Goal: Task Accomplishment & Management: Use online tool/utility

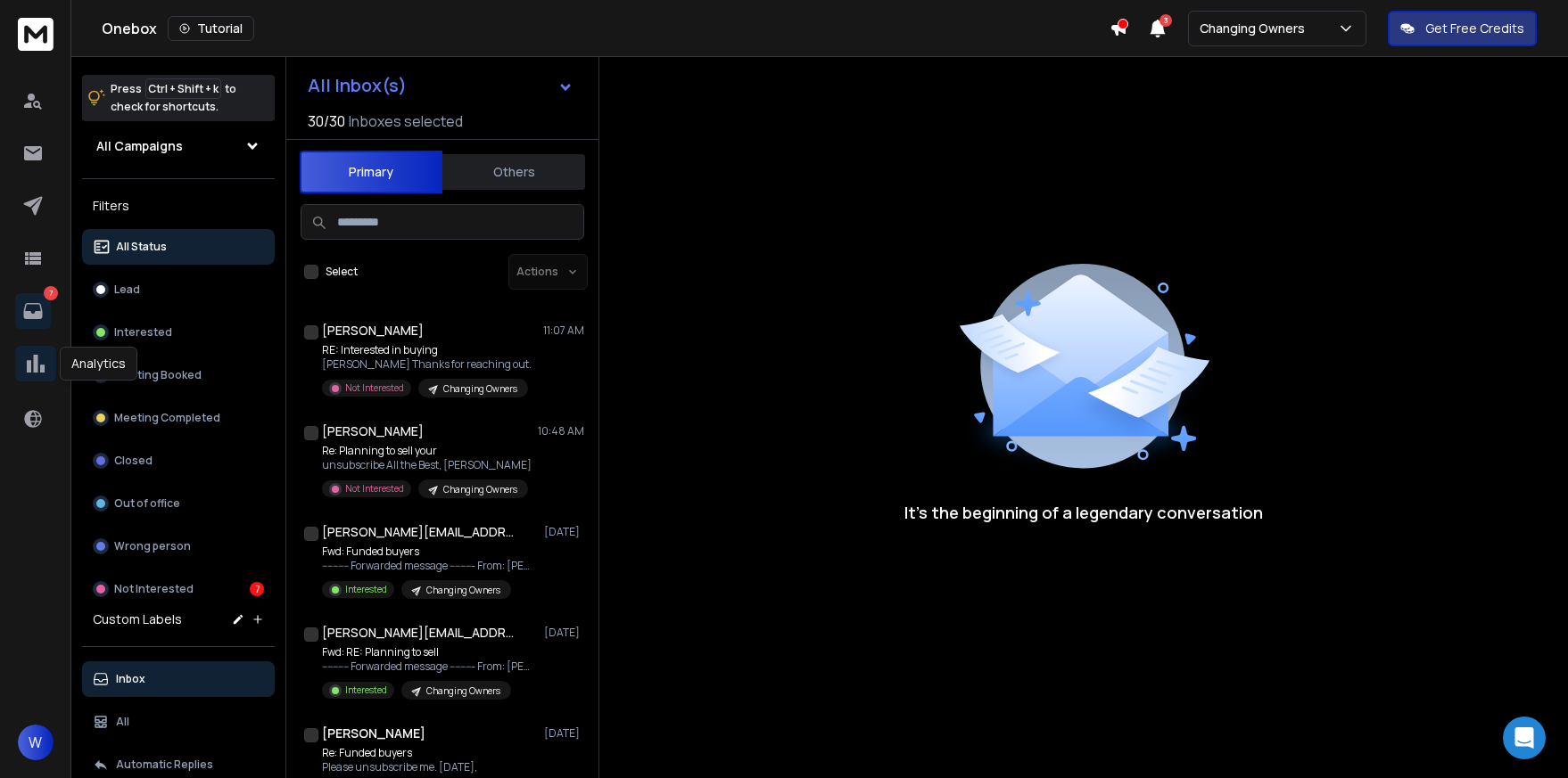
click at [38, 372] on icon at bounding box center [35, 363] width 17 height 17
click at [1122, 29] on icon at bounding box center [1118, 28] width 14 height 14
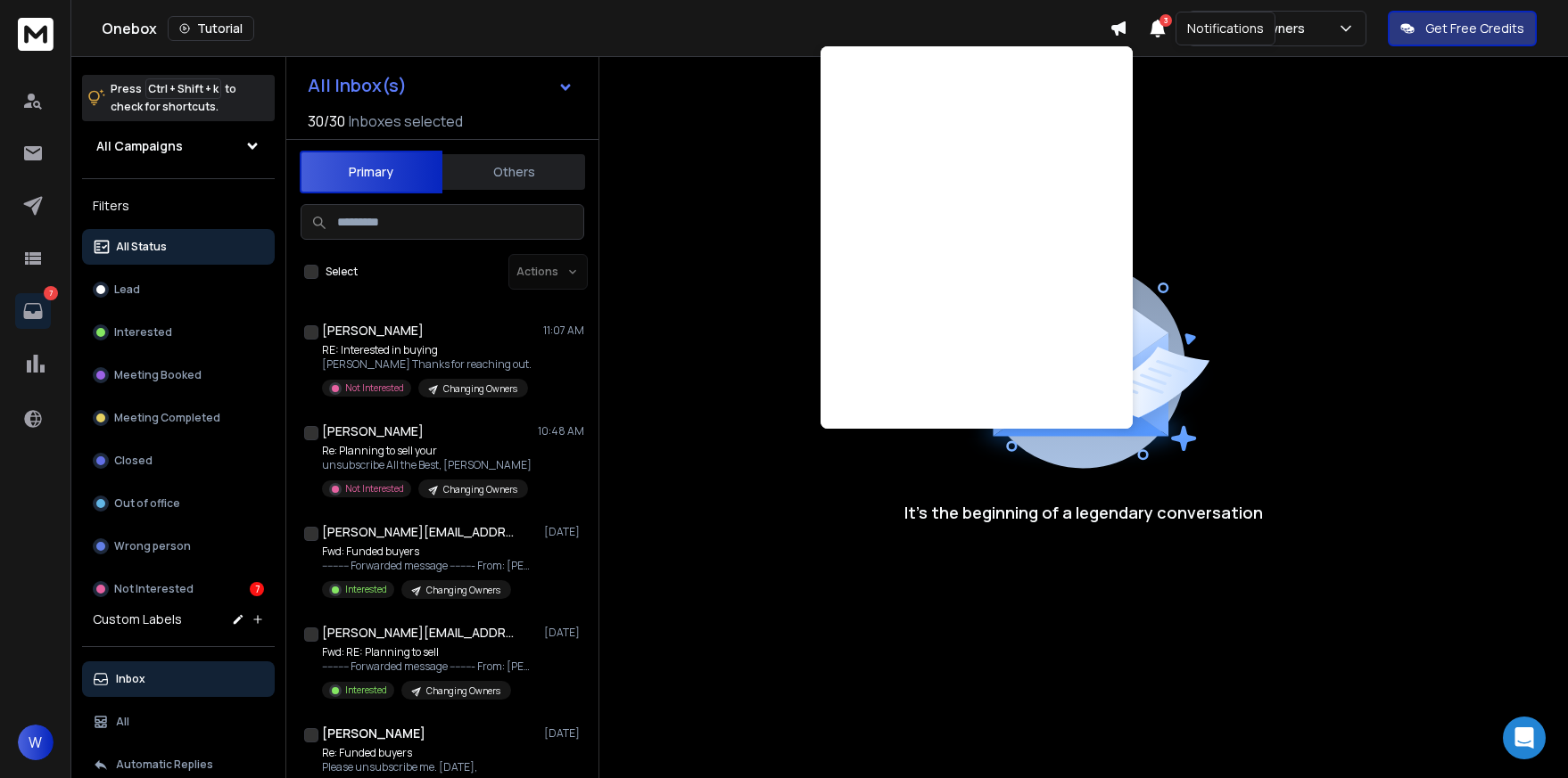
click at [1166, 29] on icon at bounding box center [1156, 27] width 16 height 17
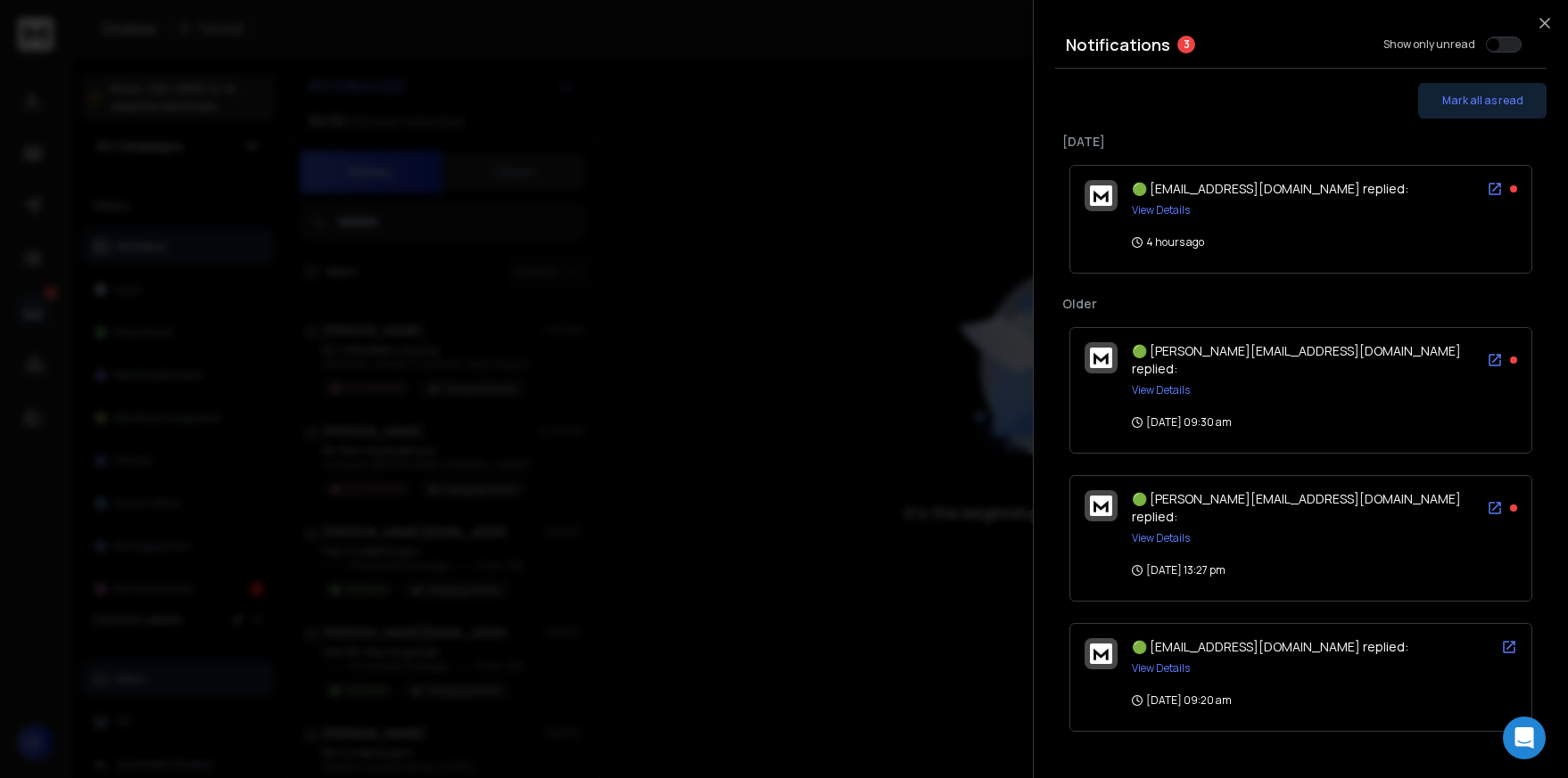
click at [1461, 96] on span "Mark all as read" at bounding box center [1482, 100] width 81 height 14
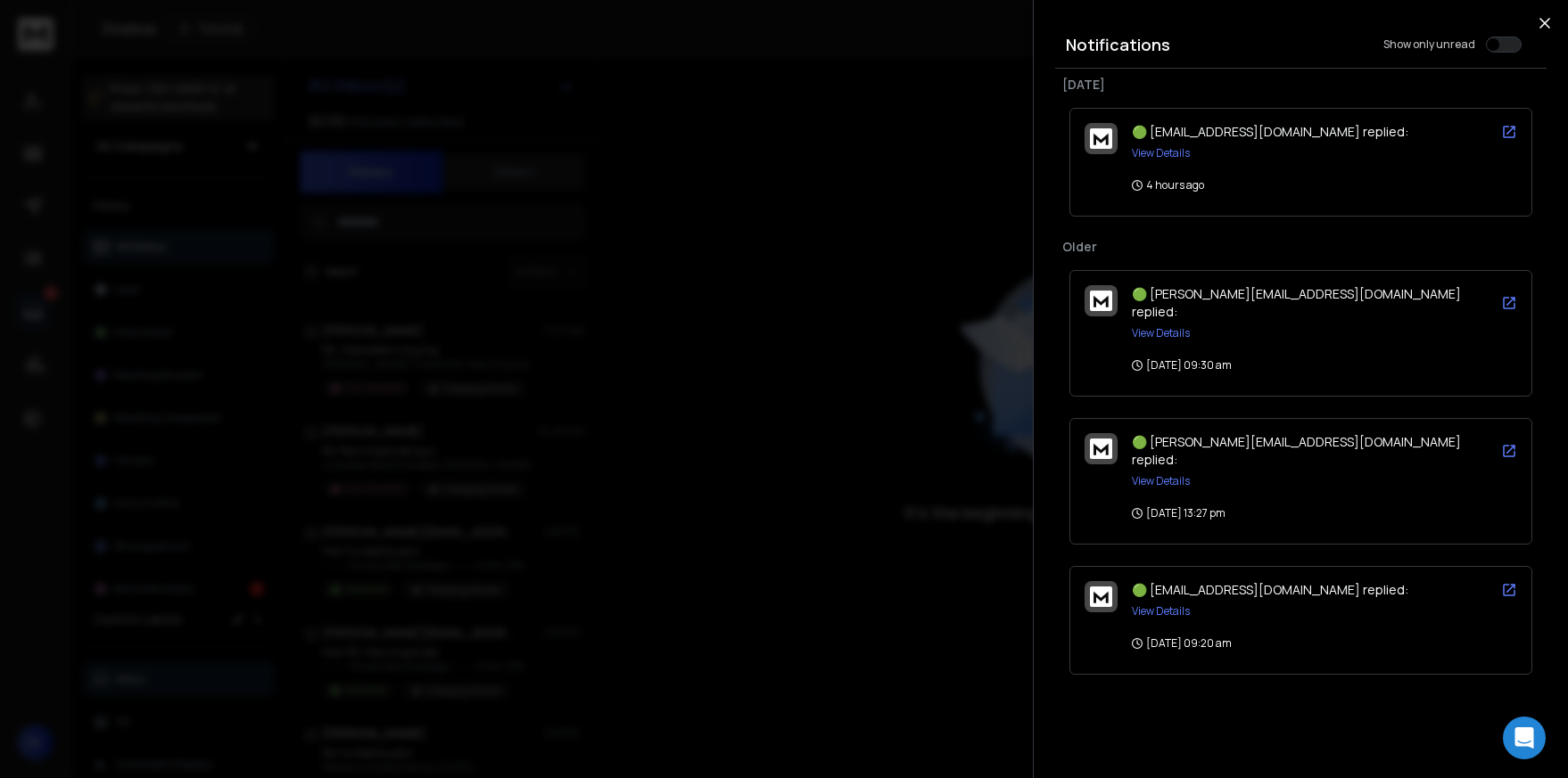
click at [1540, 18] on icon "button" at bounding box center [1544, 23] width 9 height 9
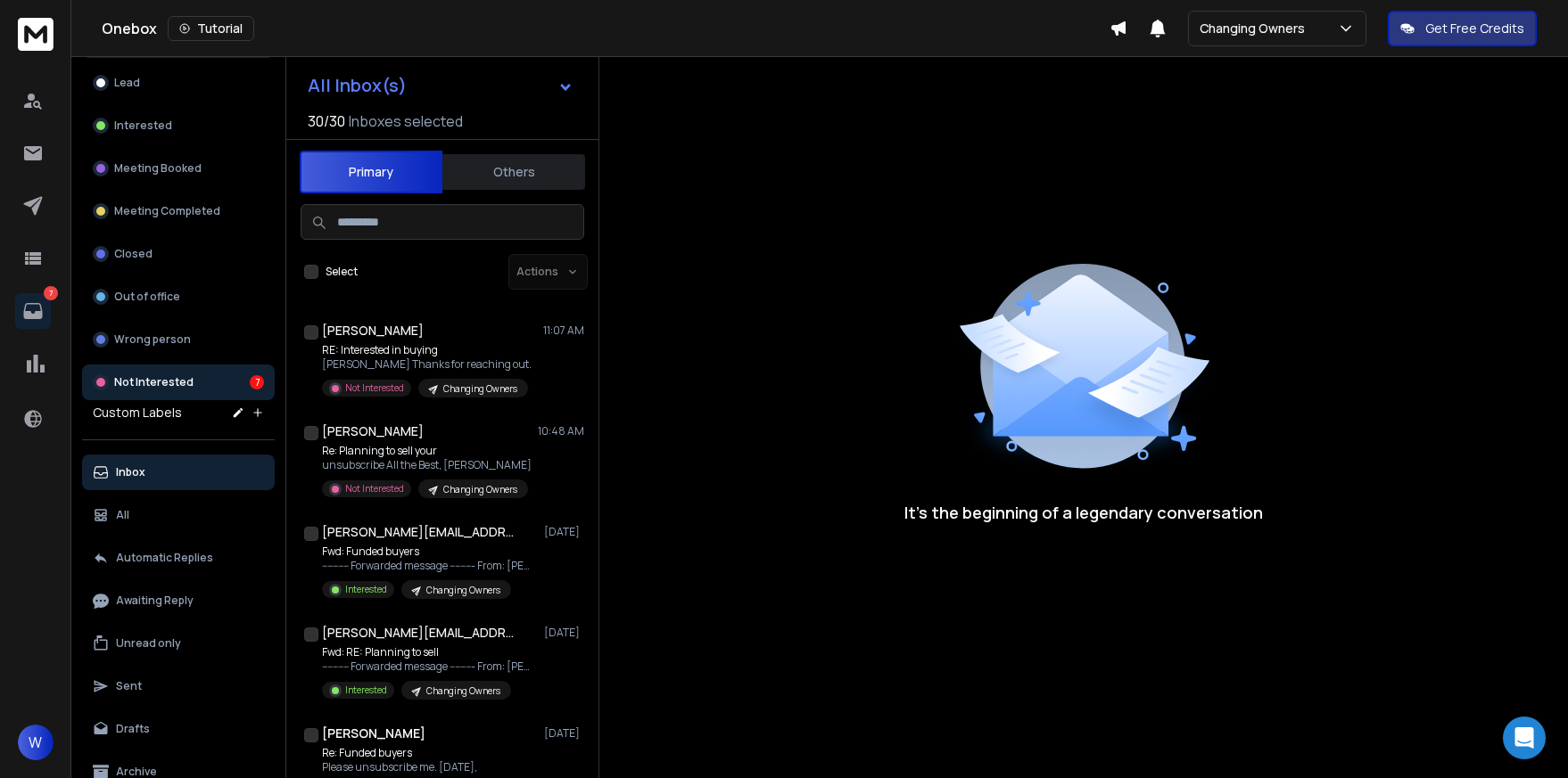
scroll to position [246, 0]
